Goal: Task Accomplishment & Management: Manage account settings

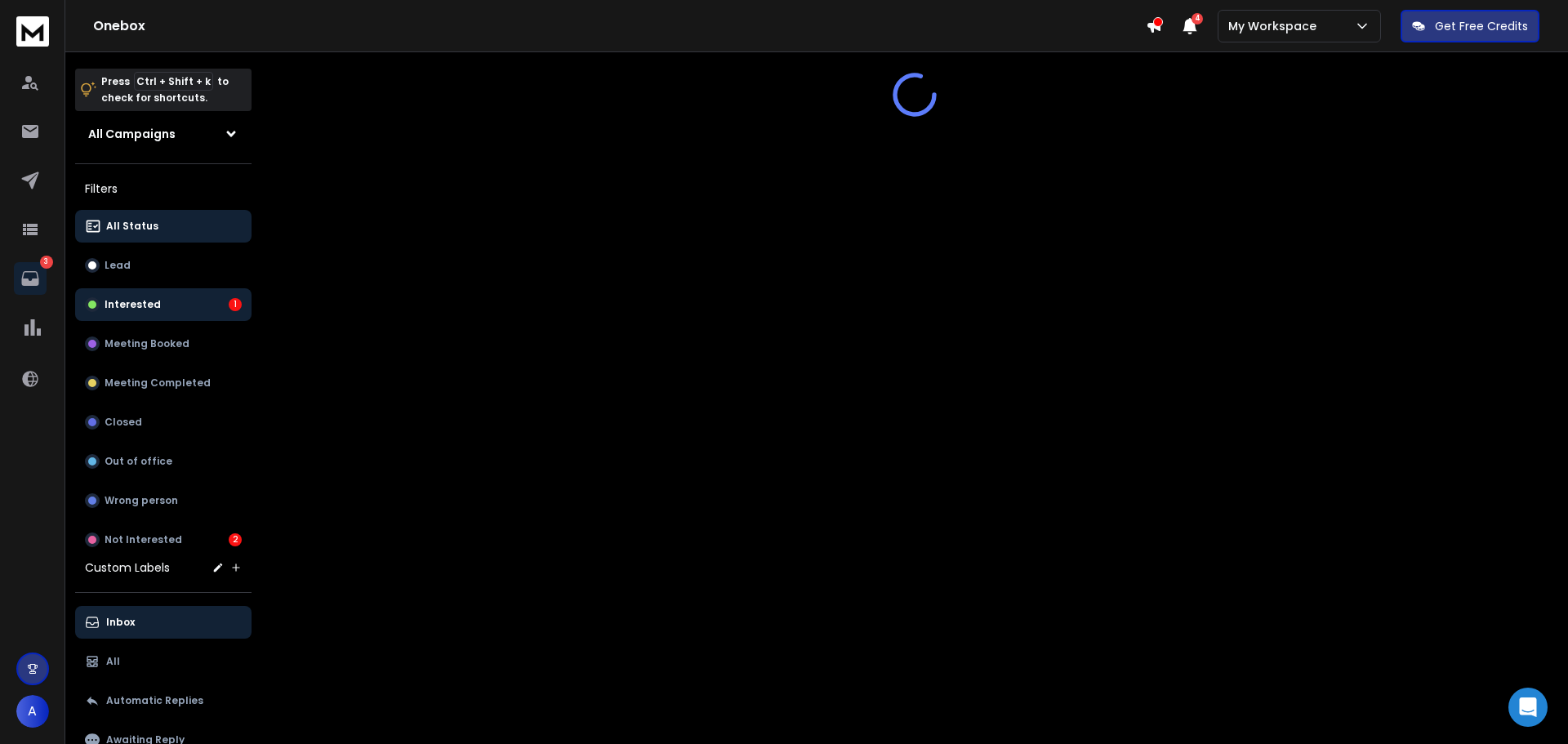
click at [148, 305] on p "Interested" at bounding box center [133, 305] width 56 height 13
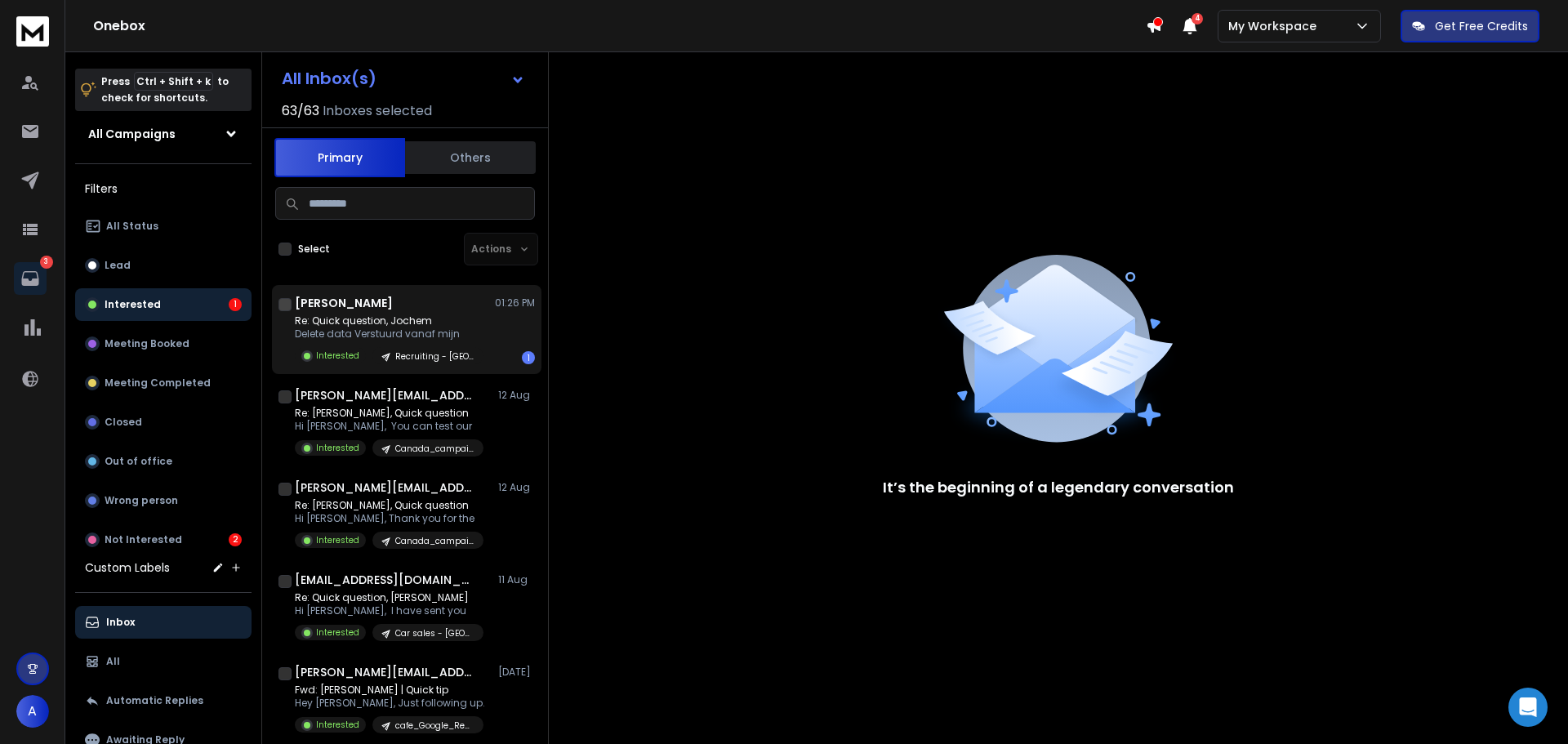
click at [359, 316] on p "Re: Quick question, Jochem" at bounding box center [389, 320] width 189 height 13
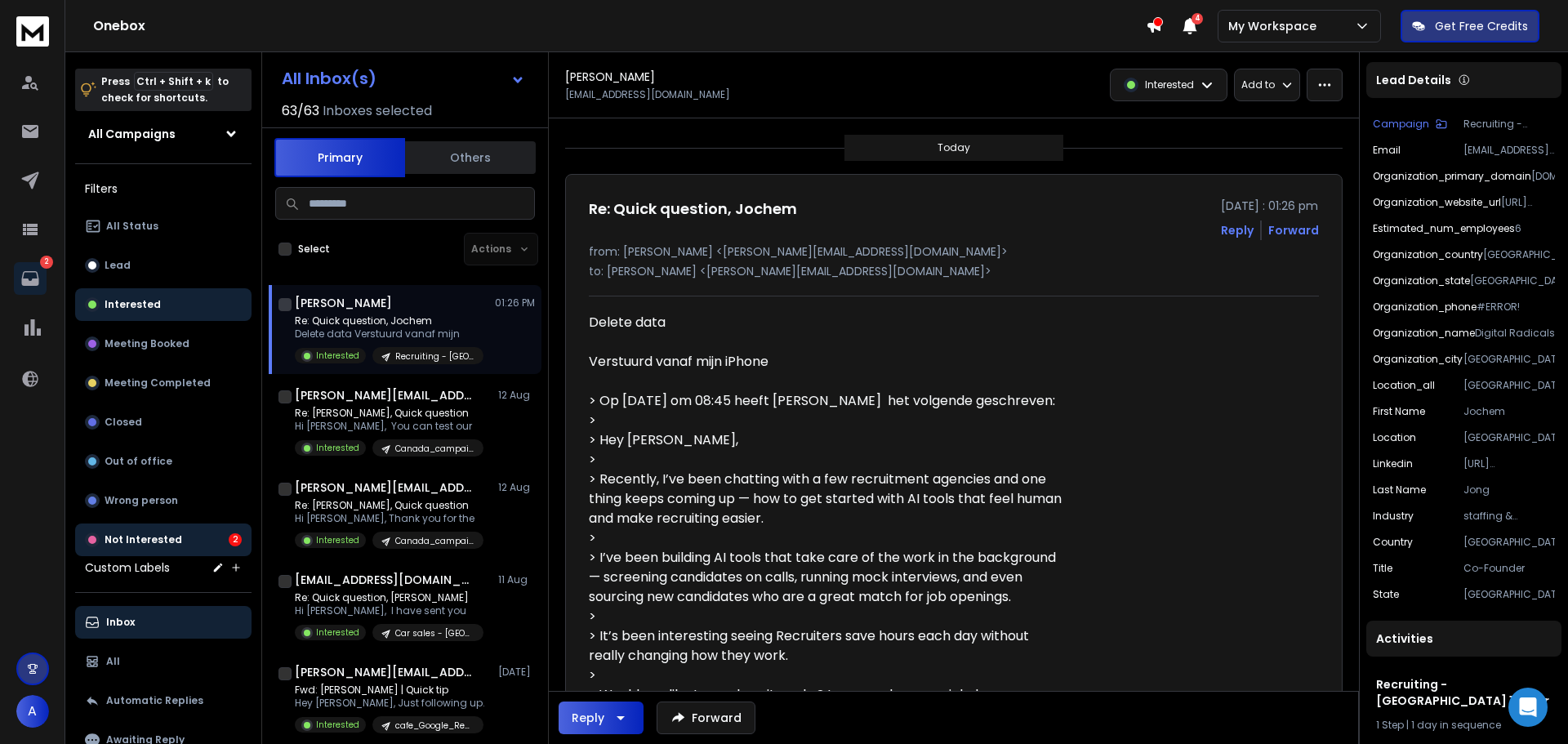
click at [155, 540] on p "Not Interested" at bounding box center [143, 540] width 78 height 13
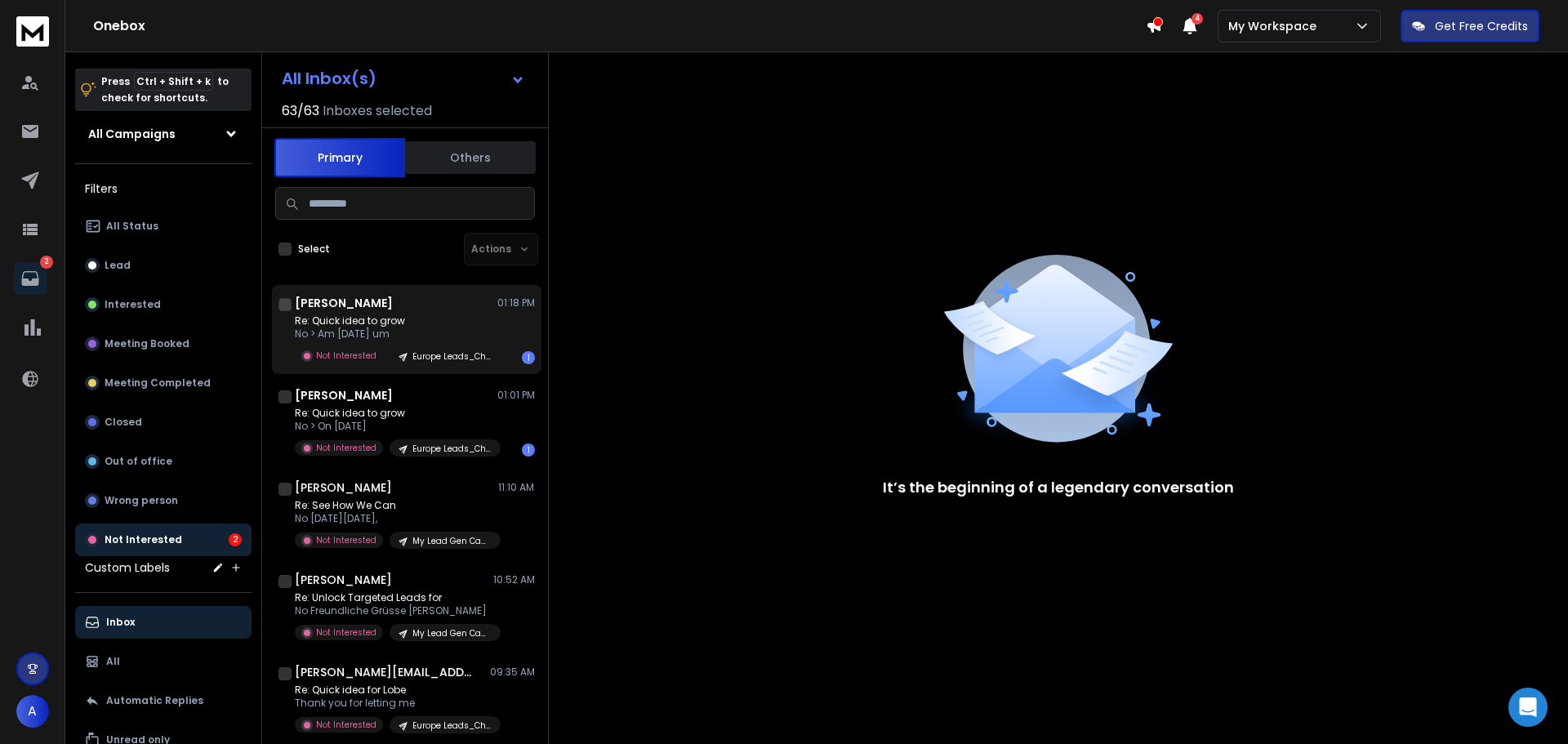
click at [380, 311] on div "Anna Pfeiffer 01:18 PM Re: Quick idea to grow No > Am 13.08.2025 um Not Interes…" at bounding box center [416, 329] width 240 height 69
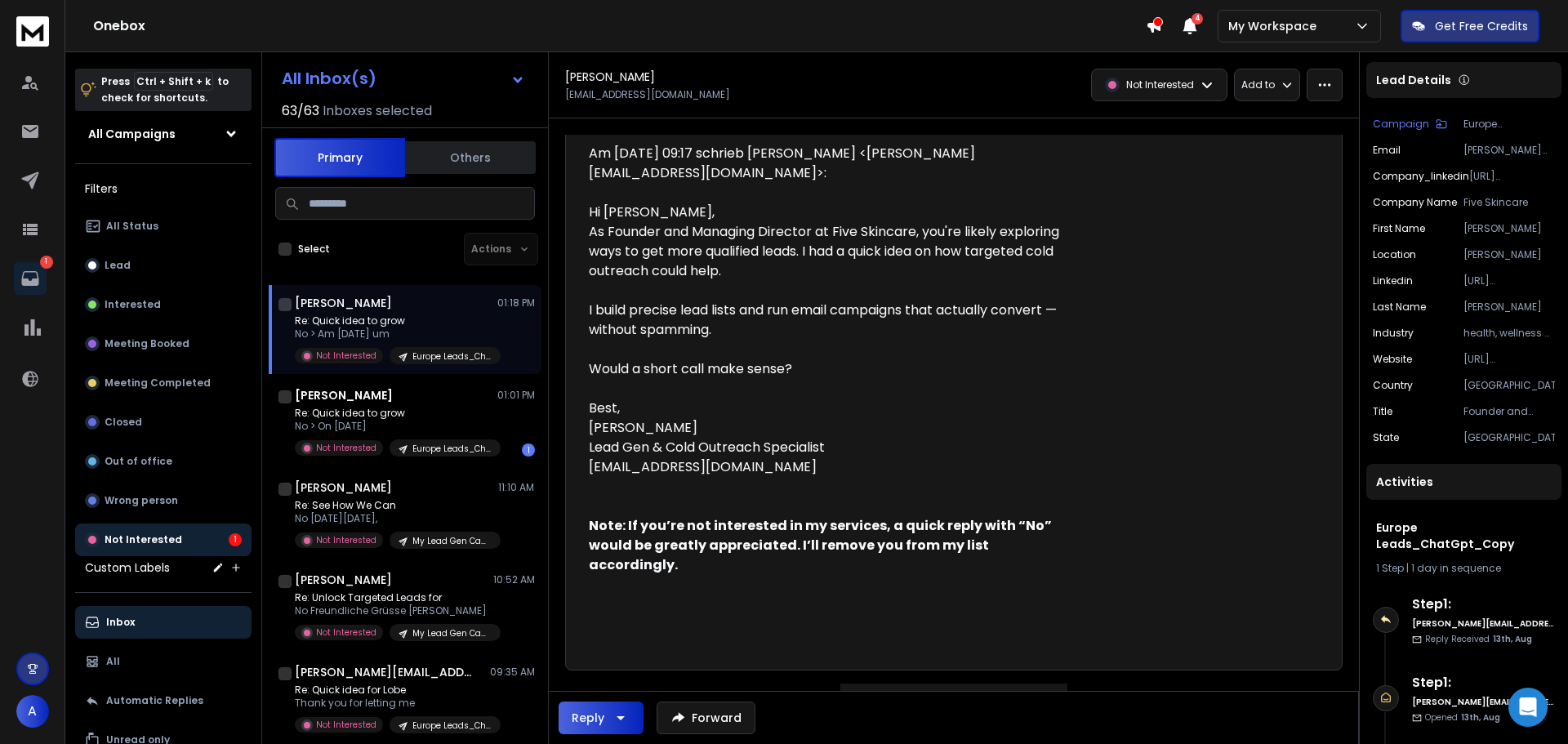
scroll to position [245, 0]
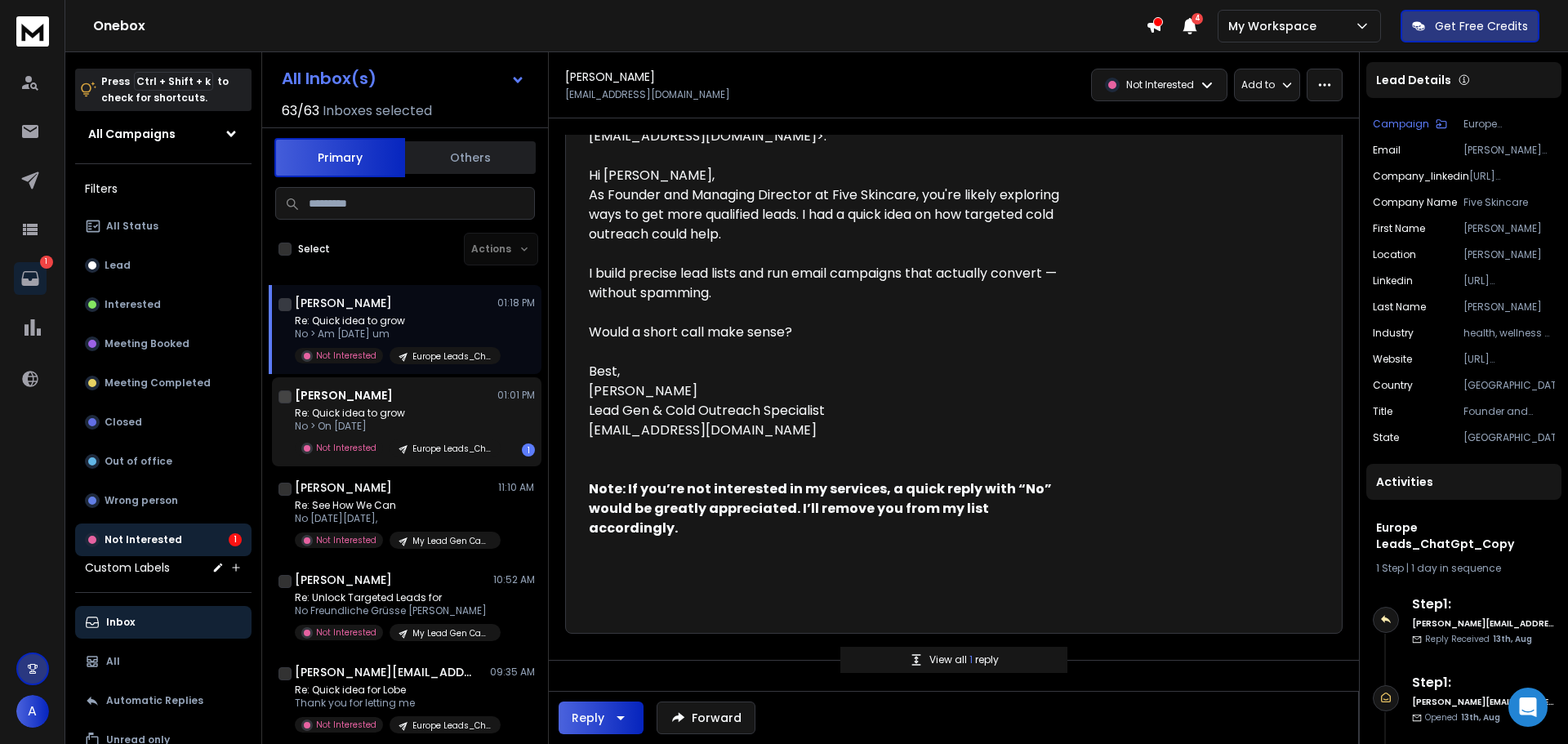
click at [372, 407] on p "Re: Quick idea to grow" at bounding box center [393, 413] width 196 height 13
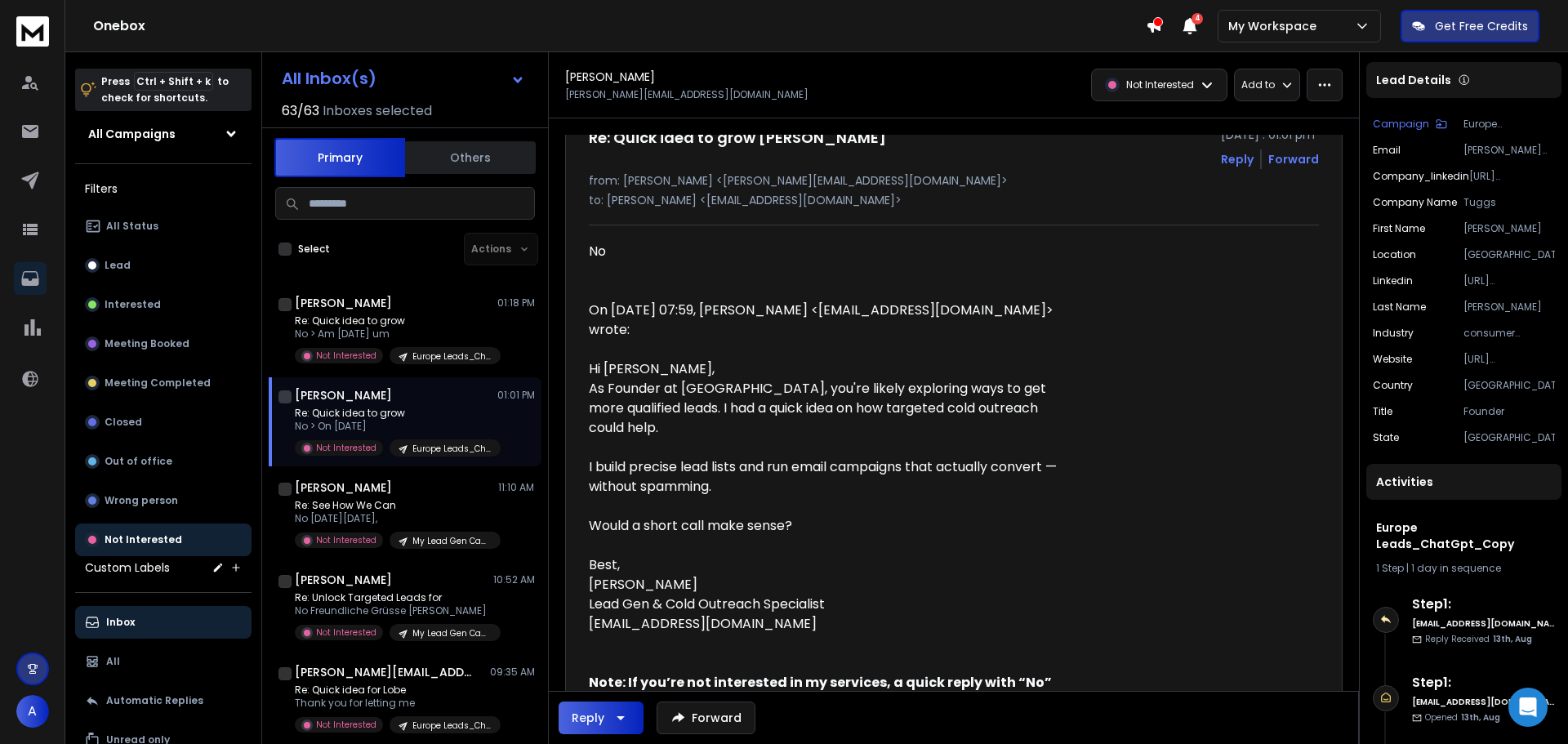
scroll to position [246, 0]
